Goal: Task Accomplishment & Management: Manage account settings

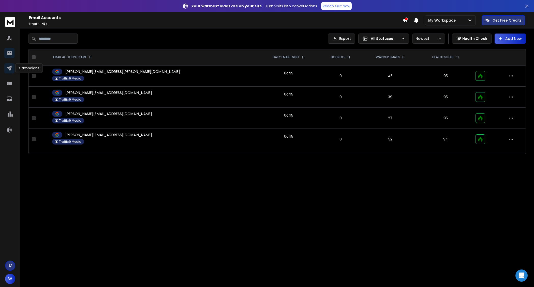
click at [11, 69] on icon at bounding box center [9, 68] width 6 height 6
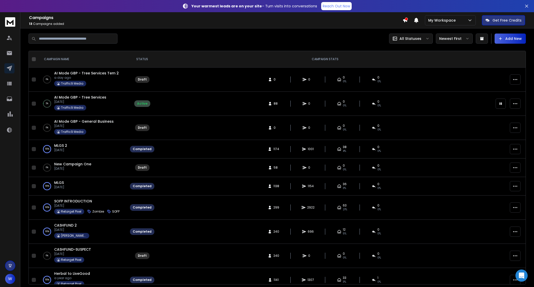
click at [96, 95] on span "AI Mode GBP - Tree Services" at bounding box center [80, 97] width 52 height 5
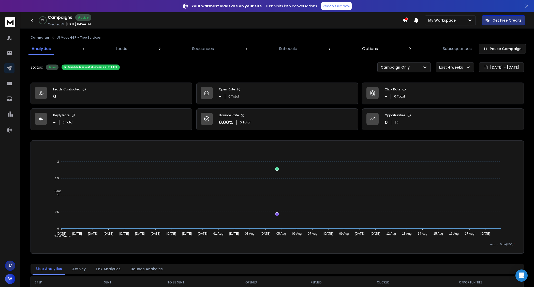
click at [366, 49] on p "Options" at bounding box center [370, 49] width 16 height 6
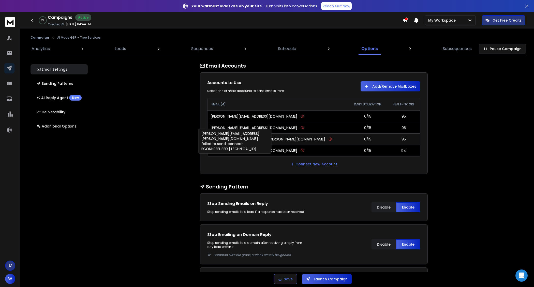
click at [328, 139] on icon at bounding box center [330, 139] width 4 height 4
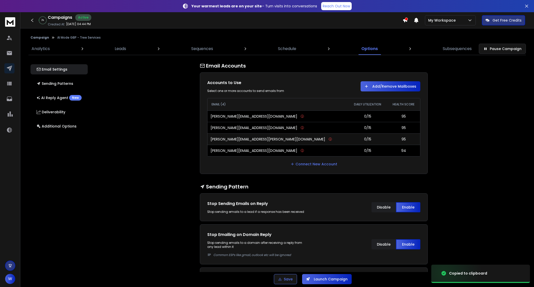
click at [328, 139] on icon at bounding box center [330, 139] width 4 height 4
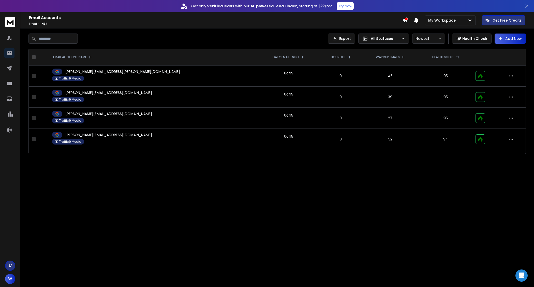
click at [374, 46] on div "Export All Statuses Newest Health Check Add New EMAIL ACCOUNT NAME DAILY EMAILS…" at bounding box center [276, 94] width 497 height 121
click at [399, 38] on p "All Statuses" at bounding box center [385, 38] width 28 height 5
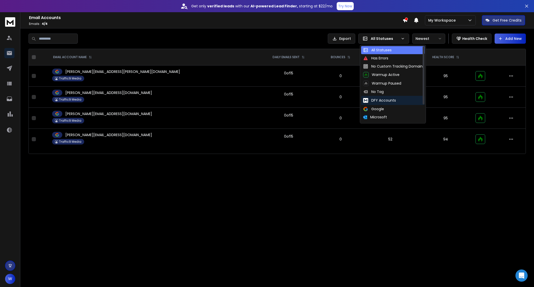
click at [386, 98] on div "DFY Accounts" at bounding box center [379, 100] width 33 height 6
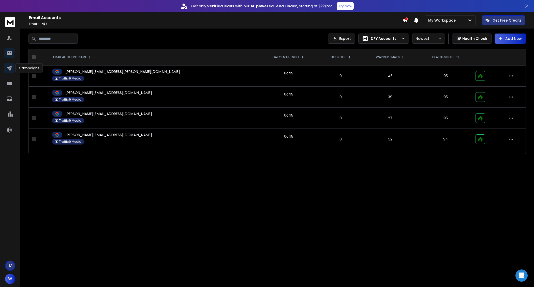
click at [10, 71] on link at bounding box center [9, 68] width 10 height 10
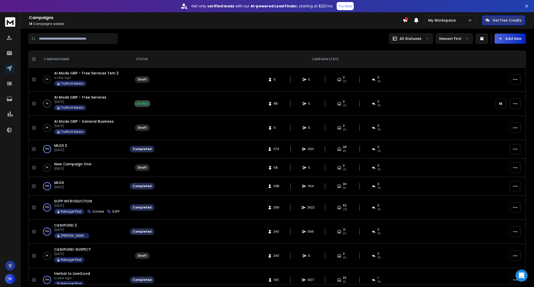
click at [64, 100] on p "2 days ago" at bounding box center [80, 102] width 52 height 4
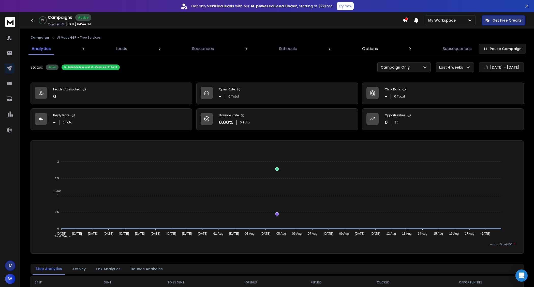
click at [375, 44] on link "Options" at bounding box center [370, 49] width 22 height 12
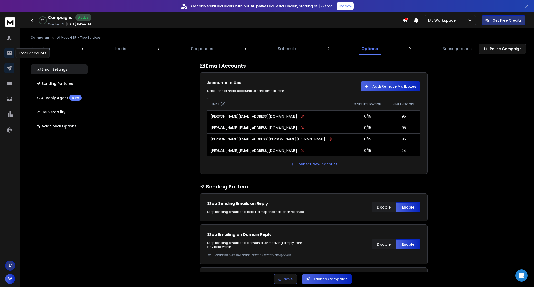
click at [5, 54] on link at bounding box center [9, 53] width 10 height 10
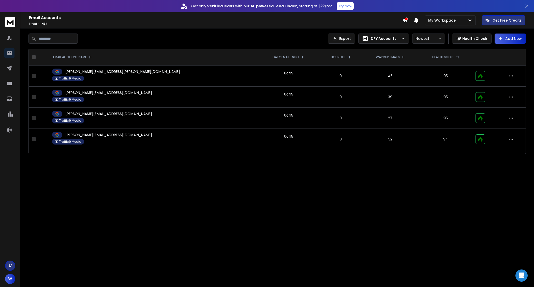
click at [97, 74] on div "angie.swanson@traffic9mail.com" at bounding box center [116, 72] width 128 height 6
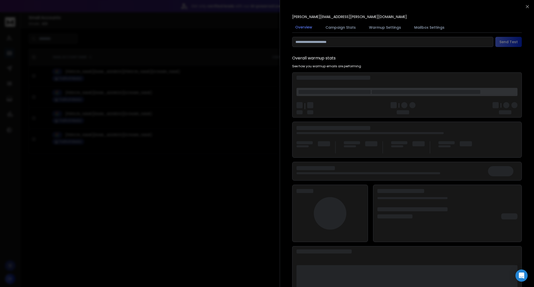
click at [336, 45] on input "email" at bounding box center [392, 42] width 201 height 10
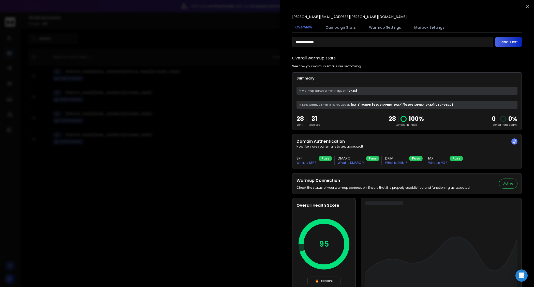
type input "**********"
click at [510, 35] on div "**********" at bounding box center [407, 218] width 230 height 392
click at [509, 40] on button "Send Test" at bounding box center [508, 42] width 26 height 10
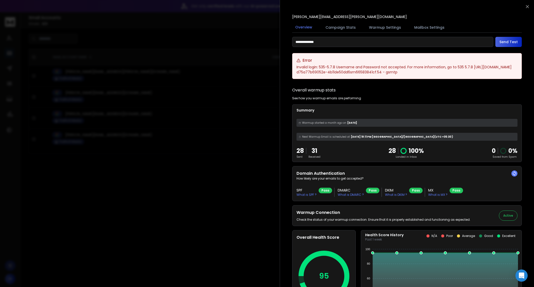
click at [275, 43] on div at bounding box center [267, 143] width 534 height 287
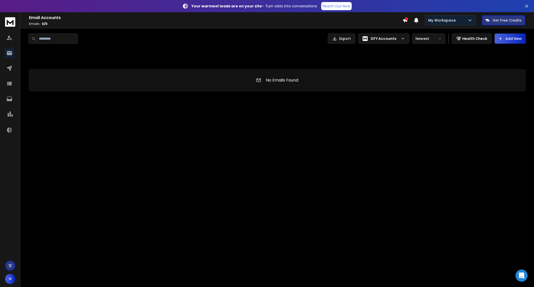
click at [448, 15] on button "My Workspace" at bounding box center [450, 20] width 51 height 10
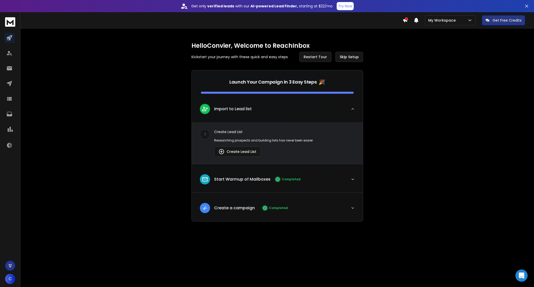
click at [10, 284] on div "C" at bounding box center [10, 150] width 20 height 277
click at [10, 278] on span "C" at bounding box center [10, 279] width 10 height 10
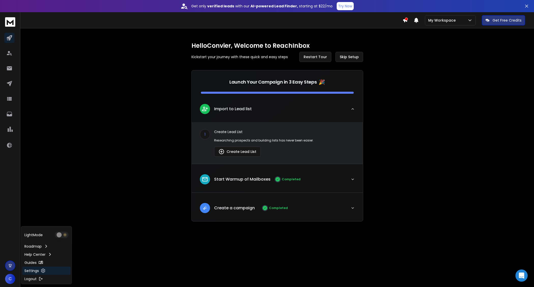
click at [32, 267] on div "Settings" at bounding box center [46, 271] width 48 height 8
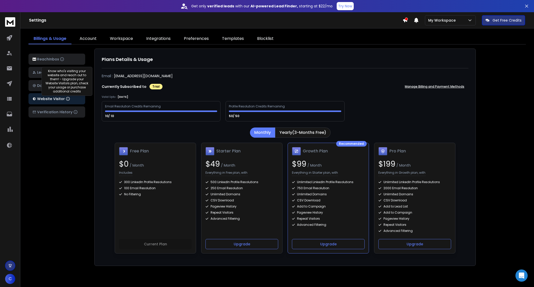
click at [61, 85] on div "Know who's visiting your website and reach out to them! - Upgrade your Website …" at bounding box center [66, 81] width 51 height 29
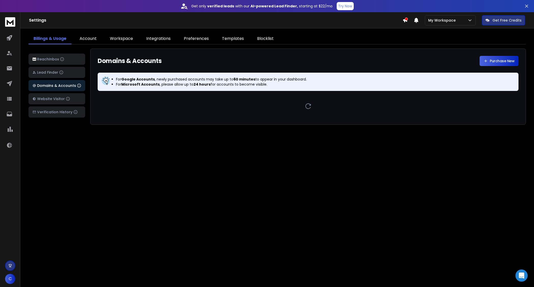
click at [33, 85] on icon "button" at bounding box center [34, 85] width 3 height 3
